Goal: Information Seeking & Learning: Check status

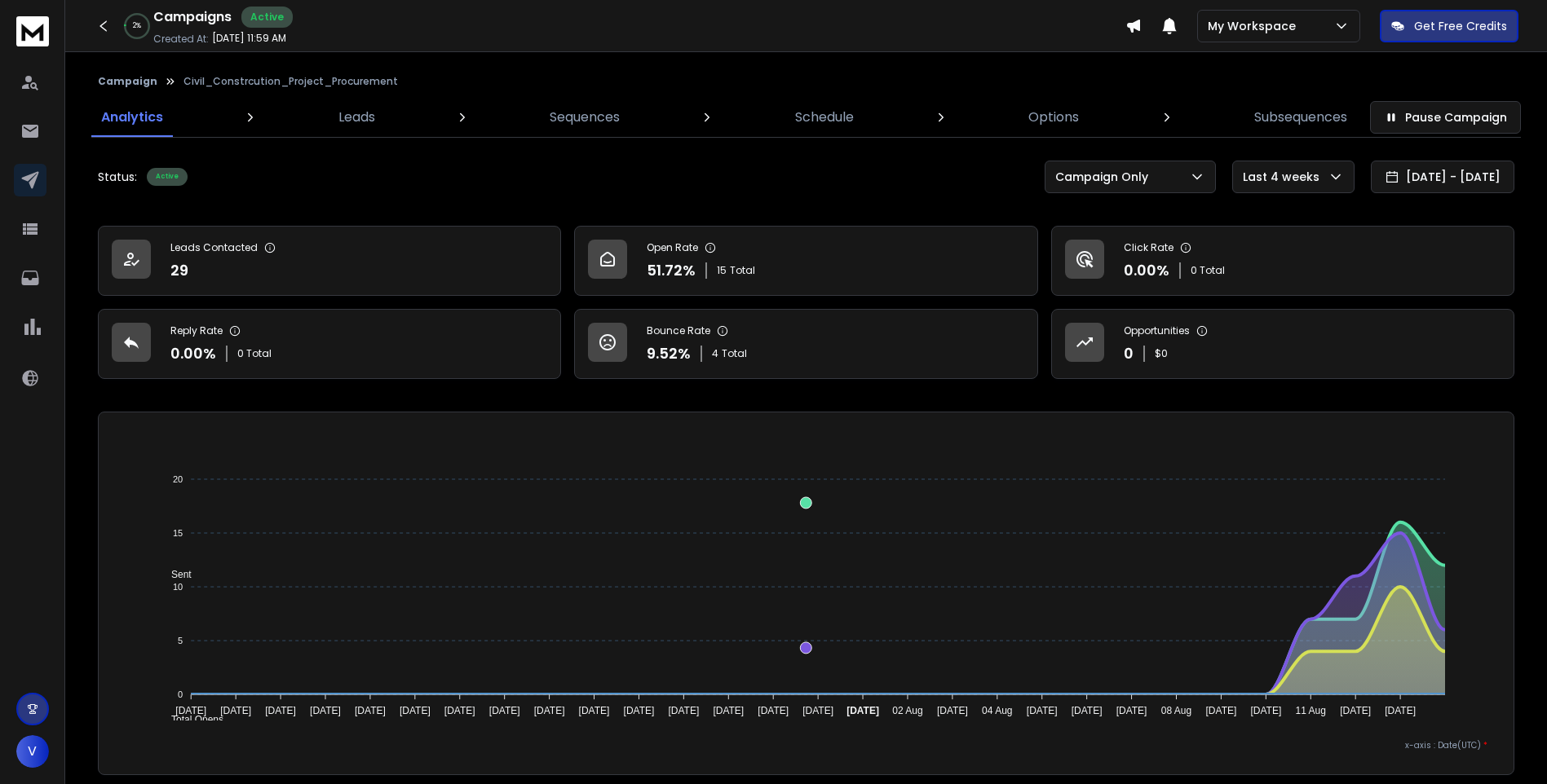
click at [750, 268] on span "Total" at bounding box center [742, 271] width 25 height 13
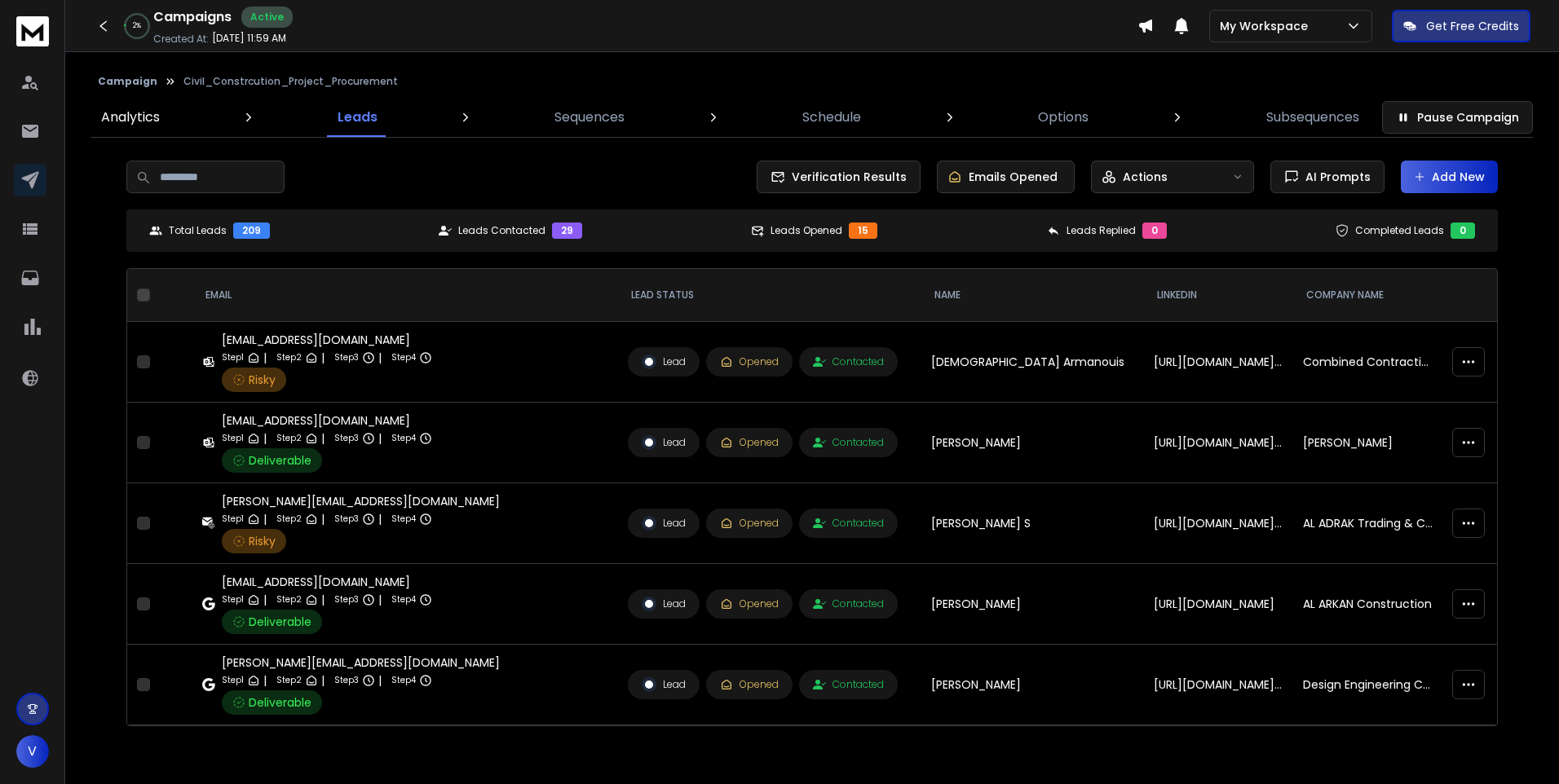
click at [161, 112] on link "Analytics" at bounding box center [130, 117] width 78 height 39
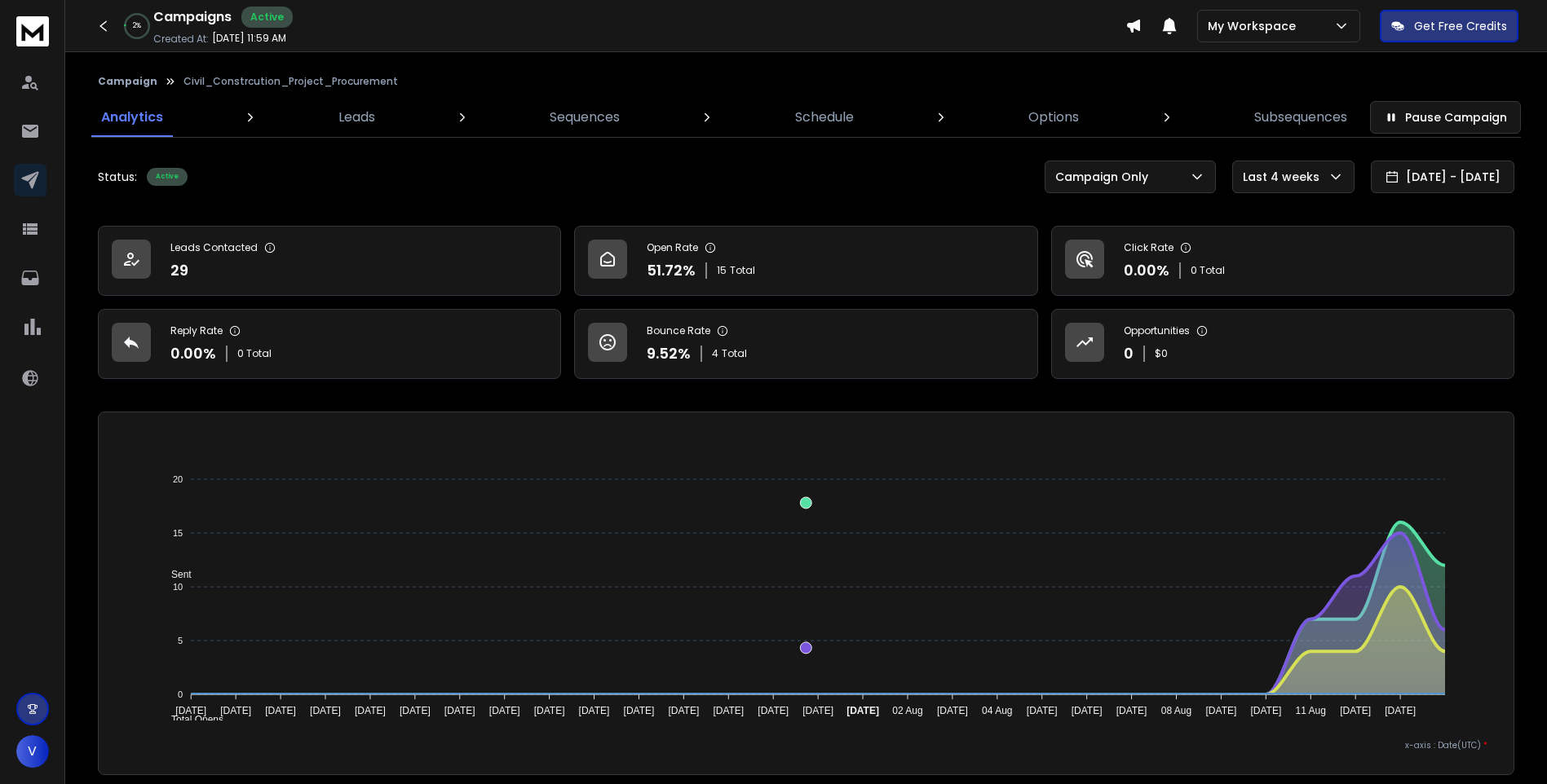
click at [747, 267] on span "Total" at bounding box center [742, 271] width 25 height 13
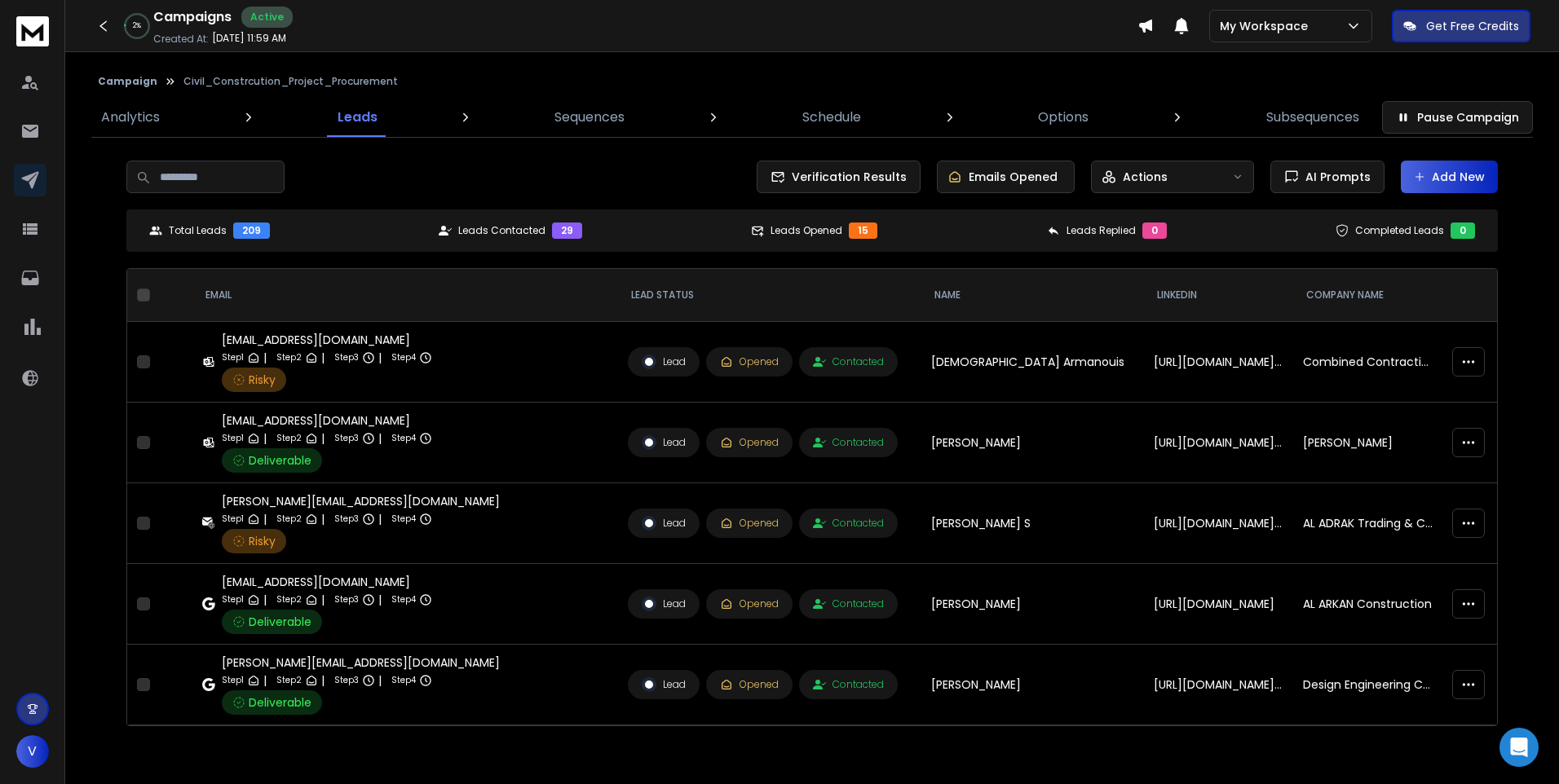
click at [459, 335] on div "e.armanouis@cgc-kw.com Step 1 | Step 2 | Step 3 | Step 4 Risky" at bounding box center [405, 361] width 407 height 61
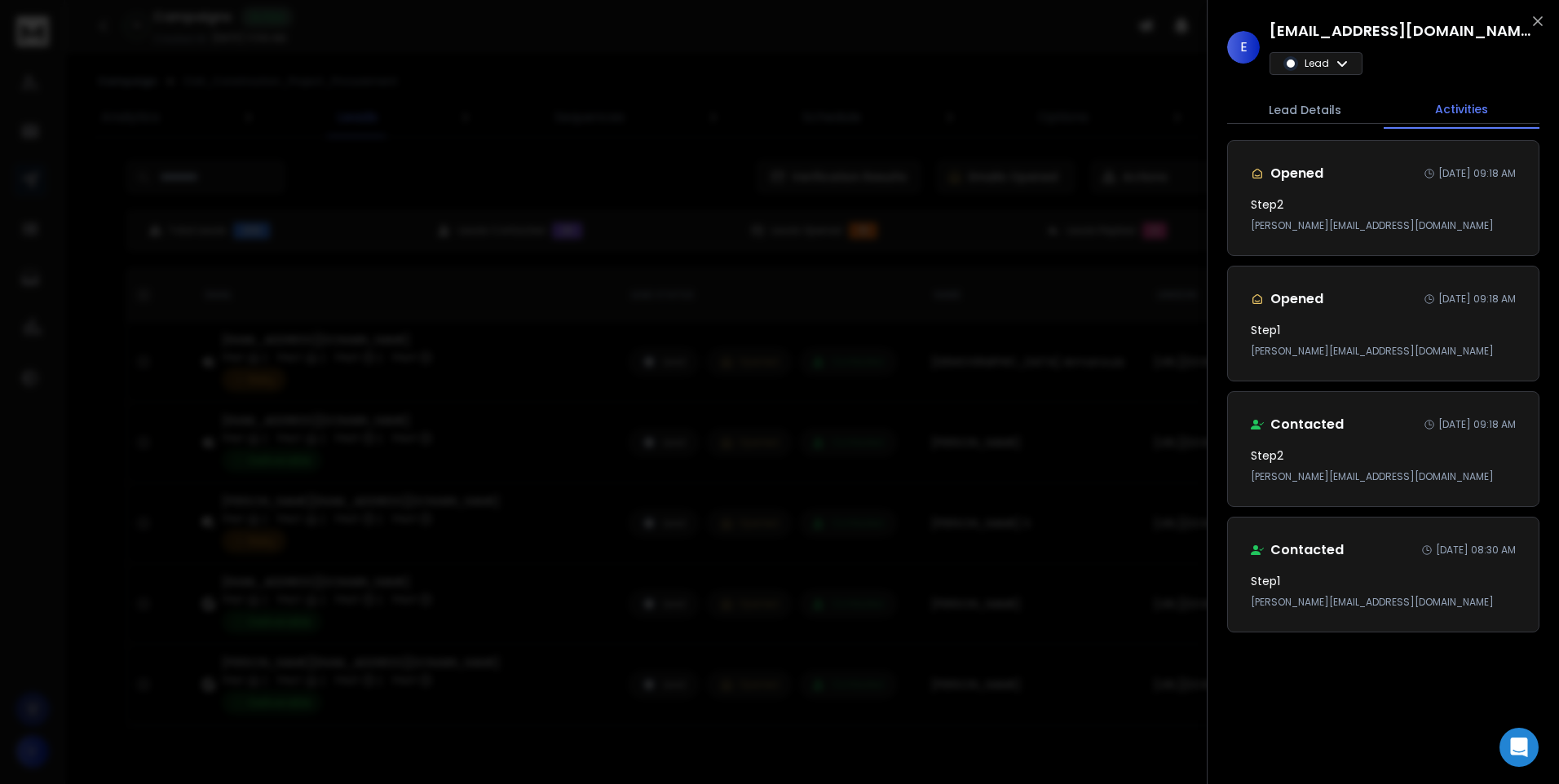
click at [1440, 113] on button "Activities" at bounding box center [1462, 110] width 157 height 37
click at [1118, 95] on div at bounding box center [780, 392] width 1559 height 784
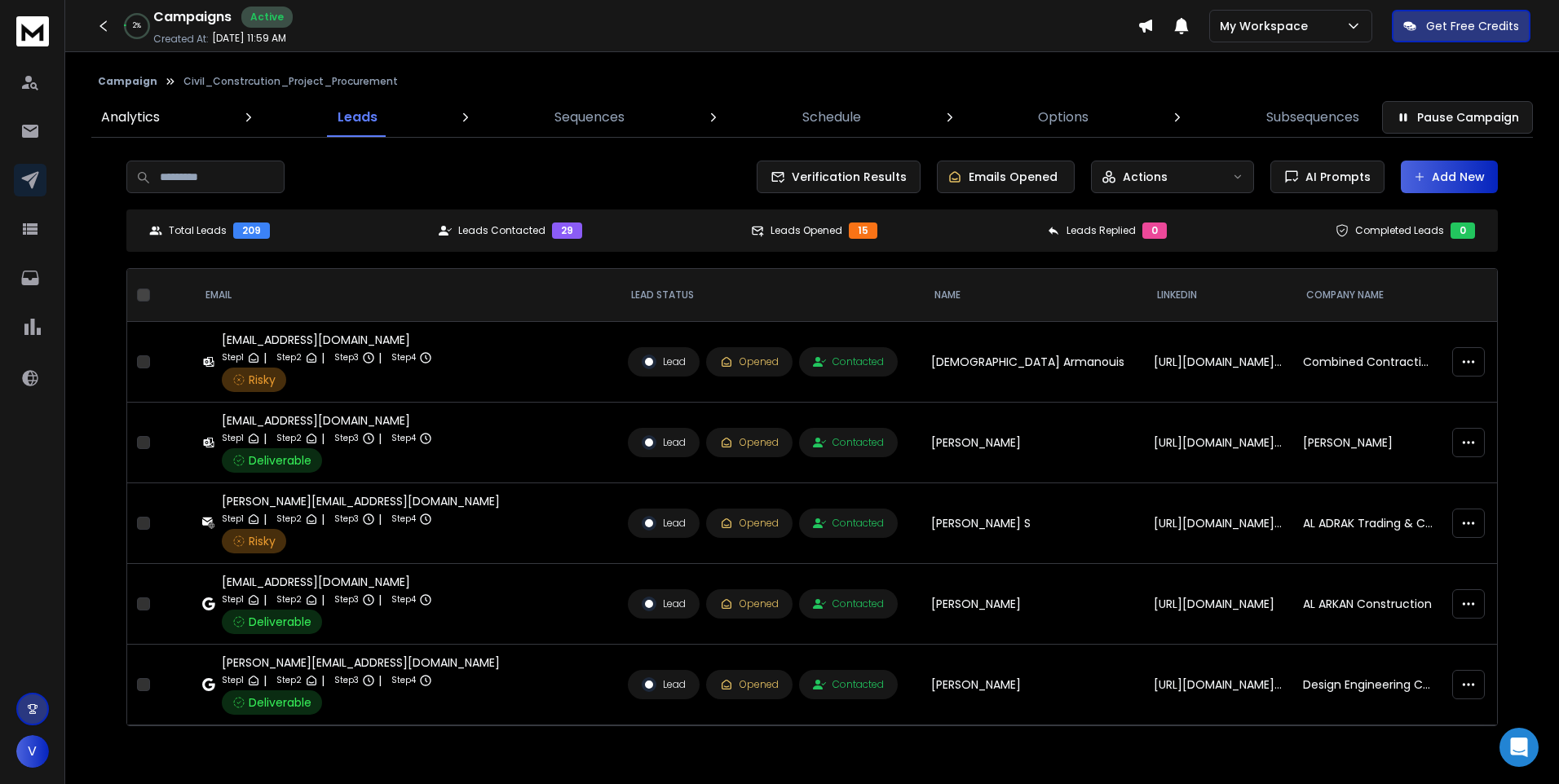
click at [133, 118] on p "Analytics" at bounding box center [130, 117] width 59 height 19
